Goal: Communication & Community: Answer question/provide support

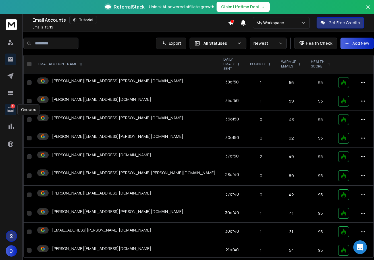
click at [6, 106] on link "1" at bounding box center [10, 109] width 11 height 11
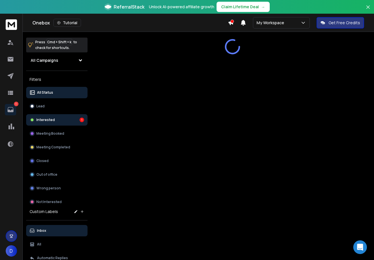
click at [64, 117] on button "Interested 1" at bounding box center [56, 119] width 61 height 11
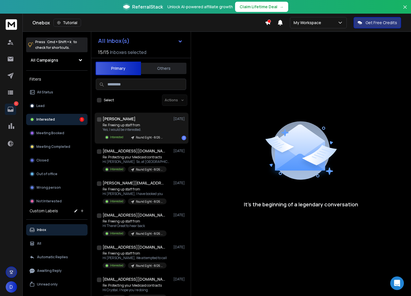
click at [152, 129] on p "Yes, I would be interested." at bounding box center [135, 130] width 64 height 5
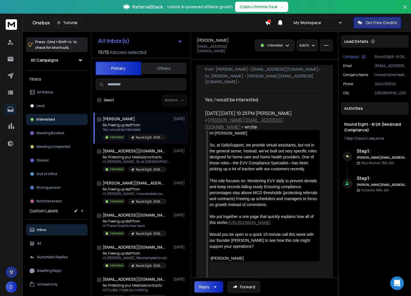
scroll to position [43, 0]
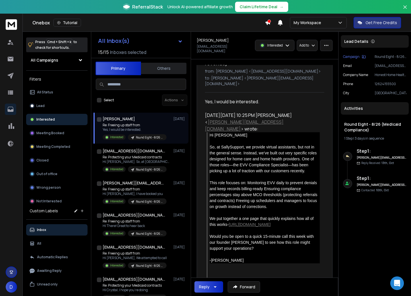
click at [258, 223] on link "https://sallysupport.com/evv/" at bounding box center [250, 225] width 42 height 5
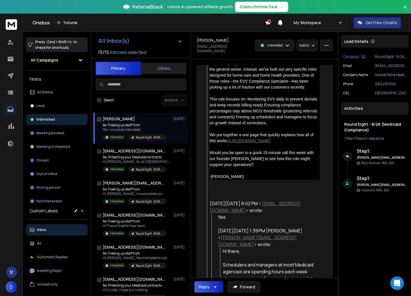
scroll to position [0, 0]
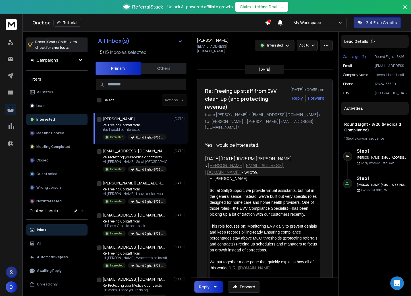
click at [213, 259] on button "Reply" at bounding box center [208, 287] width 29 height 11
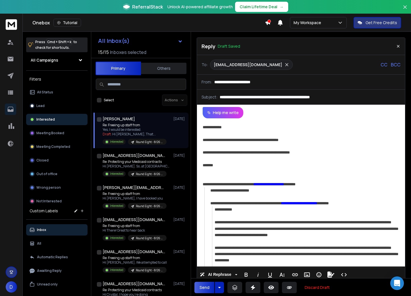
click at [203, 259] on button "Send" at bounding box center [204, 287] width 20 height 11
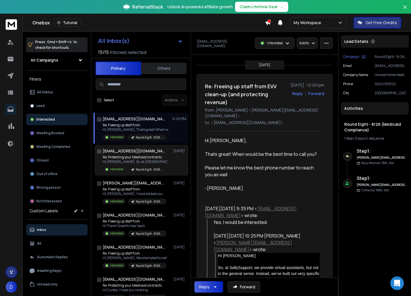
drag, startPoint x: 131, startPoint y: 146, endPoint x: 133, endPoint y: 149, distance: 3.2
click at [131, 147] on div "markatlanta2008@gmail.com 13 Oct Re: Protecting your Medicaid contracts Hi Mark…" at bounding box center [142, 160] width 94 height 31
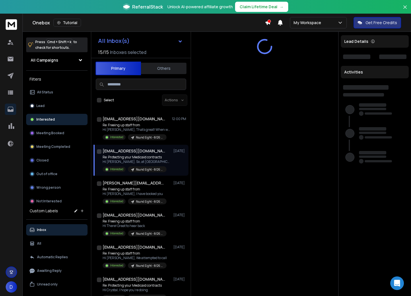
click at [133, 150] on h1 "[EMAIL_ADDRESS][DOMAIN_NAME]" at bounding box center [134, 151] width 63 height 6
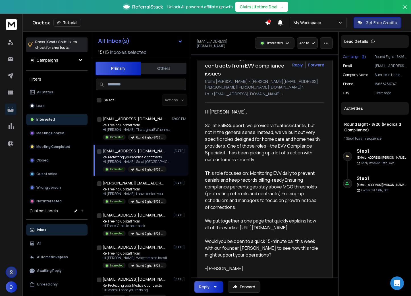
scroll to position [30, 0]
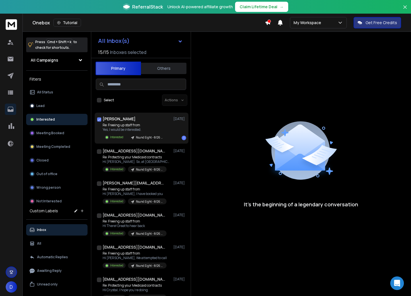
click at [156, 119] on div "Lashawnda Westmoreland 13 Oct" at bounding box center [145, 119] width 84 height 6
